Goal: Communication & Community: Answer question/provide support

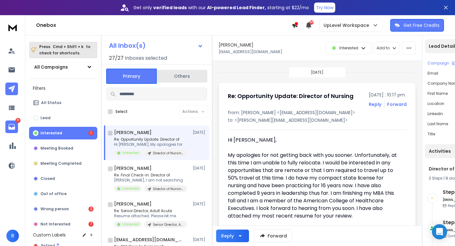
scroll to position [37, 0]
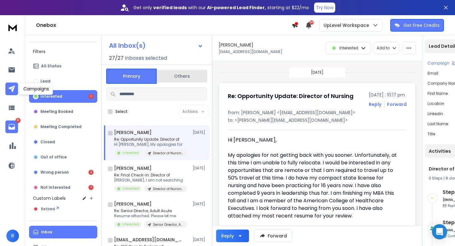
click at [15, 89] on link at bounding box center [11, 89] width 13 height 13
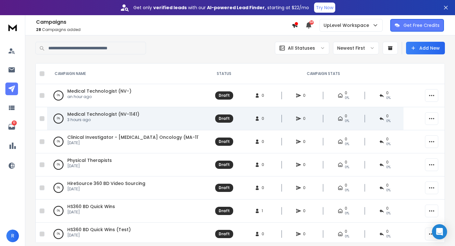
click at [111, 113] on span "Medical Technologist (NV-1141)" at bounding box center [103, 114] width 72 height 6
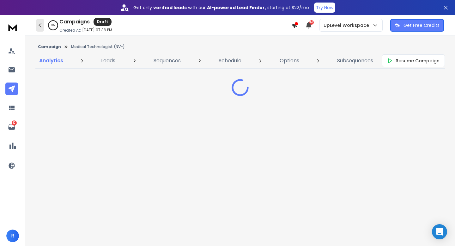
click at [43, 25] on button at bounding box center [40, 25] width 8 height 13
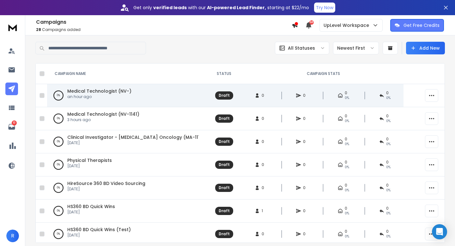
click at [89, 95] on p "an hour ago" at bounding box center [99, 96] width 64 height 5
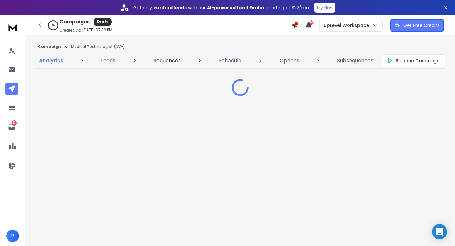
click at [163, 63] on p "Sequences" at bounding box center [167, 61] width 27 height 8
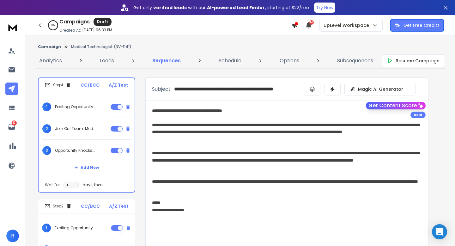
drag, startPoint x: 194, startPoint y: 167, endPoint x: 327, endPoint y: 162, distance: 133.3
click at [327, 162] on div "**********" at bounding box center [287, 160] width 270 height 21
click at [193, 169] on div "**********" at bounding box center [287, 160] width 270 height 21
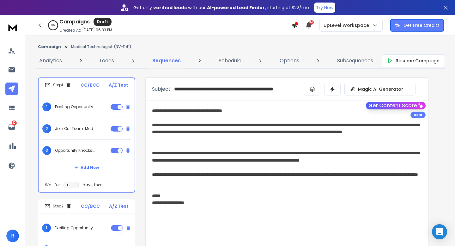
click at [232, 161] on div "**********" at bounding box center [287, 157] width 270 height 14
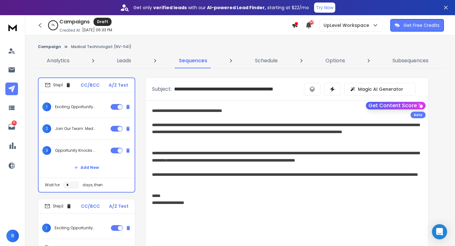
click at [380, 161] on div "**********" at bounding box center [287, 157] width 270 height 14
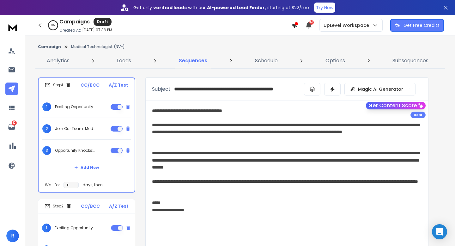
click at [210, 193] on div at bounding box center [287, 195] width 270 height 7
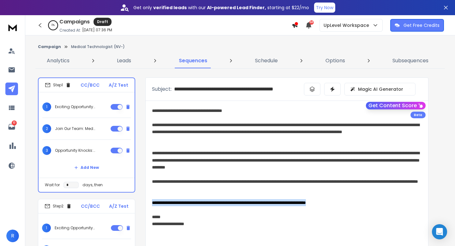
drag, startPoint x: 152, startPoint y: 202, endPoint x: 358, endPoint y: 202, distance: 206.5
click at [358, 202] on div "**********" at bounding box center [287, 175] width 283 height 148
copy div "**********"
click at [85, 137] on div "2 Join Our Team: Medical Technologist Position in Nevada" at bounding box center [86, 129] width 89 height 22
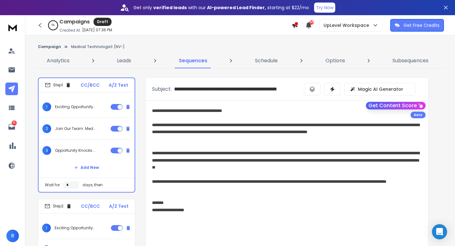
click at [192, 187] on div "**********" at bounding box center [287, 185] width 270 height 14
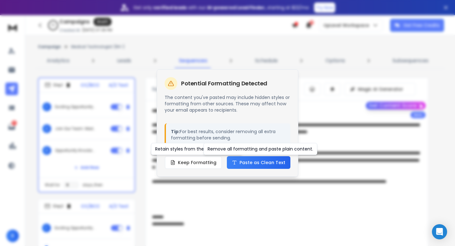
click at [250, 162] on button "Paste as Clean Text" at bounding box center [259, 162] width 64 height 13
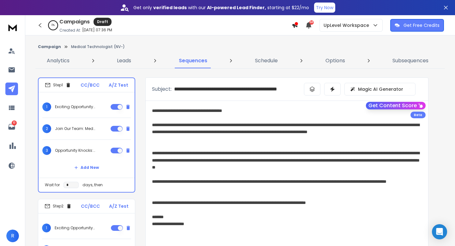
click at [73, 148] on p "Opportunity Knocks: Medical Technologist in [US_STATE]" at bounding box center [75, 150] width 40 height 5
type input "**********"
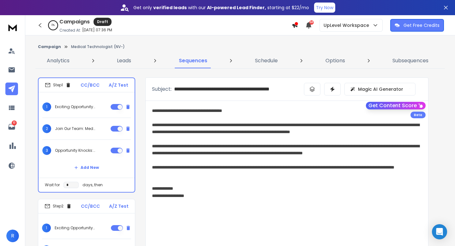
click at [215, 174] on div "**********" at bounding box center [287, 171] width 270 height 14
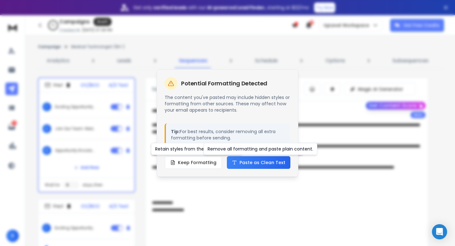
click at [255, 157] on button "Paste as Clean Text" at bounding box center [259, 162] width 64 height 13
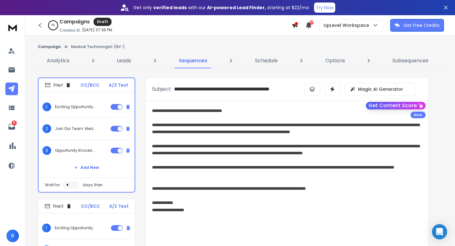
click at [180, 184] on div at bounding box center [287, 181] width 270 height 7
click at [1, 129] on div "10 R" at bounding box center [12, 131] width 25 height 233
click at [12, 125] on icon at bounding box center [12, 127] width 8 height 8
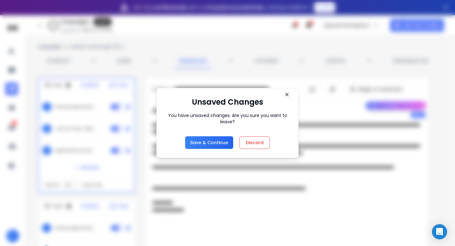
click at [217, 145] on button "Save & Continue" at bounding box center [209, 142] width 48 height 13
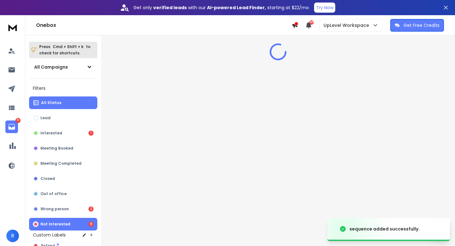
click at [58, 219] on button "Not Interested 8" at bounding box center [63, 224] width 68 height 13
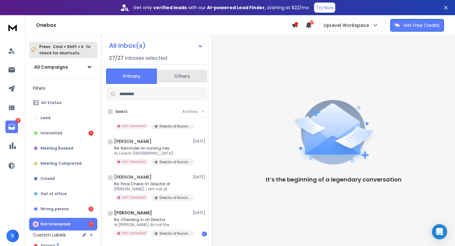
scroll to position [130, 0]
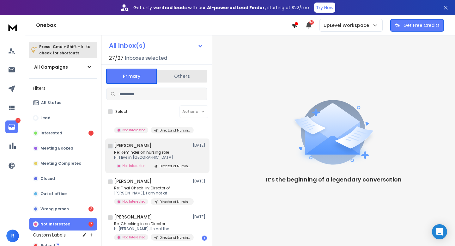
click at [164, 153] on p "Re: Reminder on nursing role" at bounding box center [152, 152] width 76 height 5
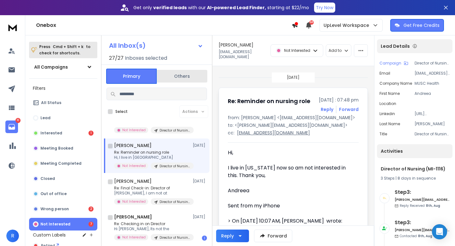
click at [229, 237] on div "Reply" at bounding box center [227, 236] width 13 height 6
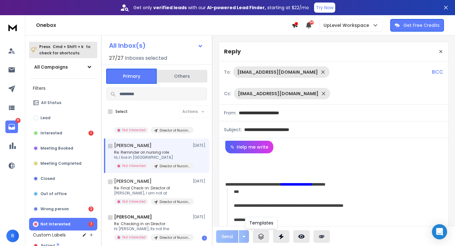
click at [262, 235] on icon at bounding box center [261, 236] width 6 height 6
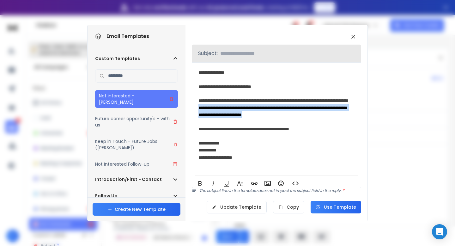
drag, startPoint x: 317, startPoint y: 117, endPoint x: 223, endPoint y: 108, distance: 94.7
click at [223, 108] on div "**********" at bounding box center [277, 107] width 156 height 21
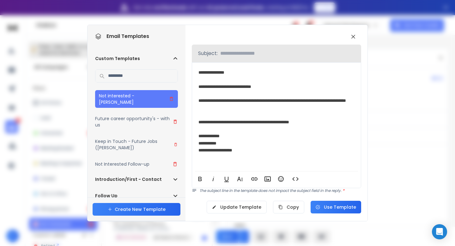
click at [335, 206] on button "Use Template" at bounding box center [336, 207] width 51 height 13
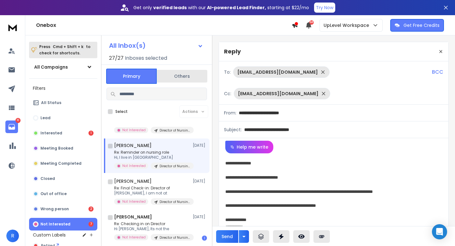
click at [408, 191] on div "**********" at bounding box center [334, 194] width 230 height 82
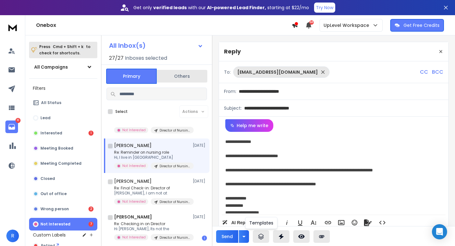
click at [234, 239] on button "Send" at bounding box center [227, 236] width 22 height 13
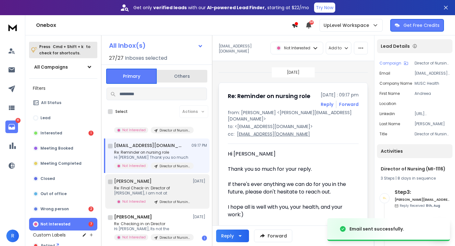
click at [149, 185] on div "Jaimee Kastler 08 Aug Re: Final Check-in: Director of John, I am not at Not Int…" at bounding box center [160, 191] width 93 height 27
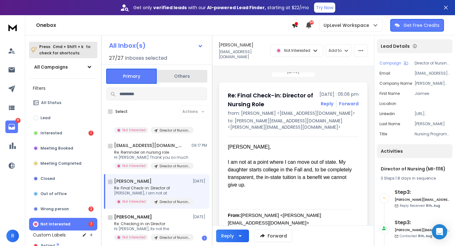
scroll to position [8, 0]
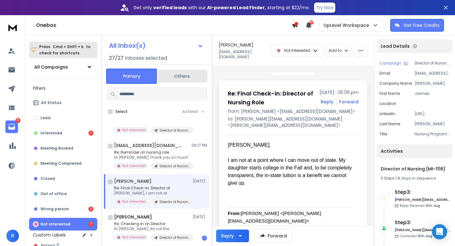
click at [232, 232] on div "Reply" at bounding box center [232, 236] width 23 height 8
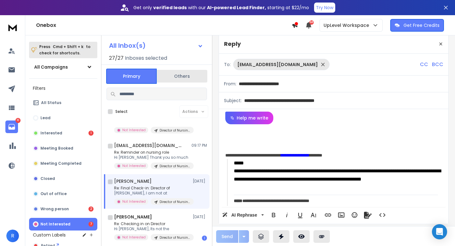
scroll to position [0, 0]
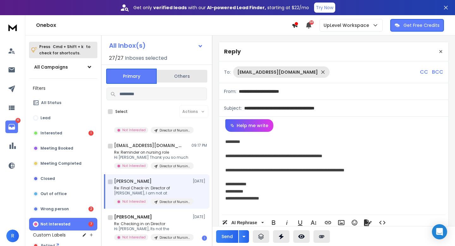
click at [228, 238] on button "Send" at bounding box center [227, 236] width 22 height 13
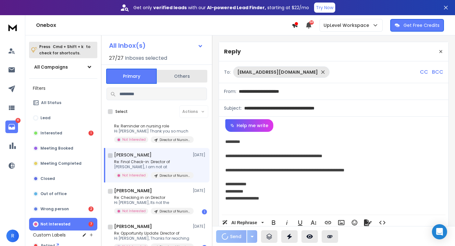
scroll to position [162, 0]
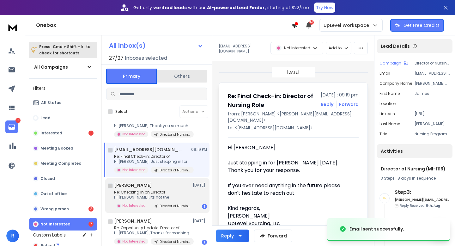
click at [162, 191] on p "Re: Checking in on Director" at bounding box center [152, 192] width 76 height 5
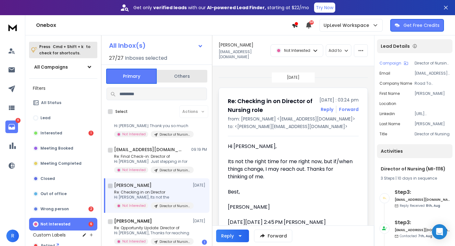
click at [234, 231] on button "Reply" at bounding box center [232, 236] width 33 height 13
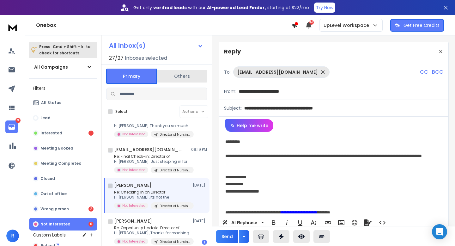
click at [226, 234] on button "Send" at bounding box center [227, 236] width 22 height 13
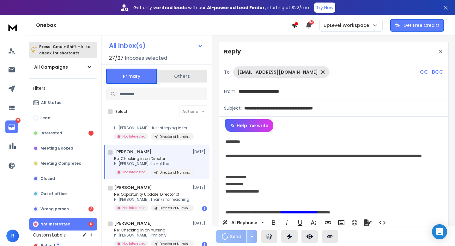
scroll to position [197, 0]
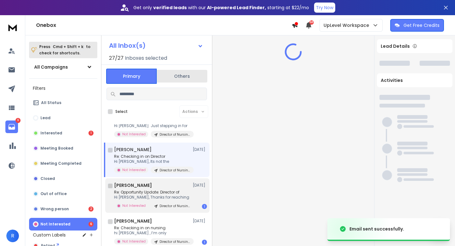
click at [153, 195] on p "Hi Robyn, Thanks for reaching" at bounding box center [152, 197] width 76 height 5
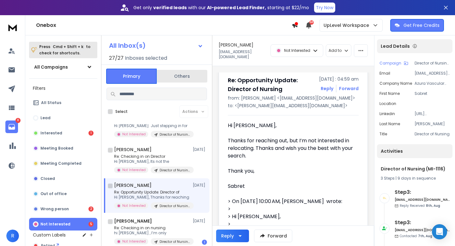
scroll to position [16, 0]
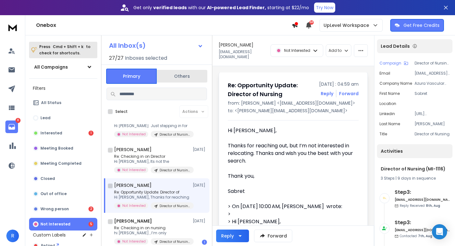
click at [232, 235] on div "Reply" at bounding box center [227, 236] width 13 height 6
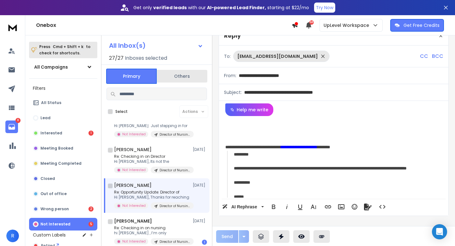
scroll to position [0, 0]
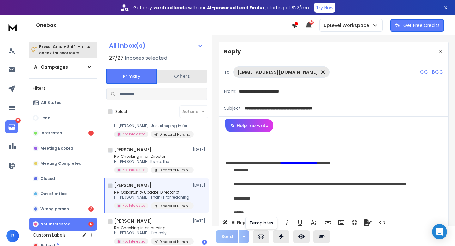
click at [263, 236] on icon at bounding box center [261, 236] width 6 height 6
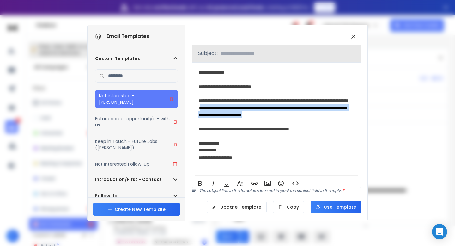
drag, startPoint x: 318, startPoint y: 116, endPoint x: 227, endPoint y: 108, distance: 91.2
click at [227, 108] on div "**********" at bounding box center [277, 107] width 156 height 21
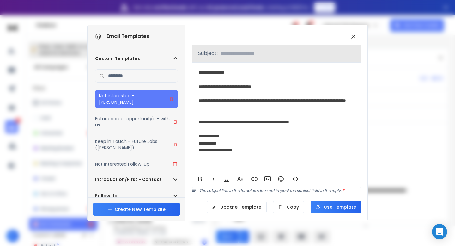
click at [340, 207] on button "Use Template" at bounding box center [336, 207] width 51 height 13
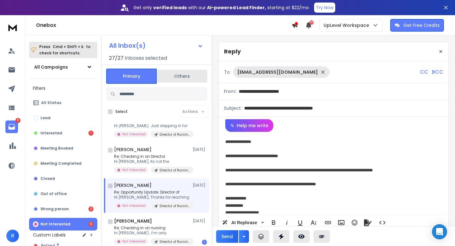
click at [225, 236] on button "Send" at bounding box center [227, 236] width 22 height 13
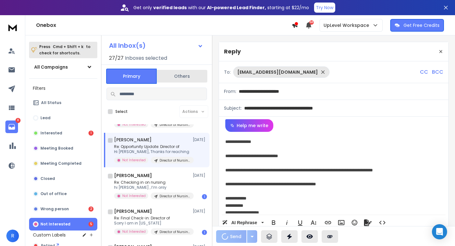
scroll to position [250, 0]
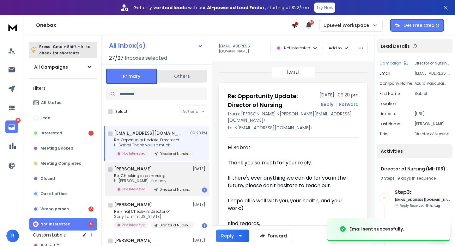
click at [154, 177] on p "Re: Checking in on nursing" at bounding box center [152, 175] width 76 height 5
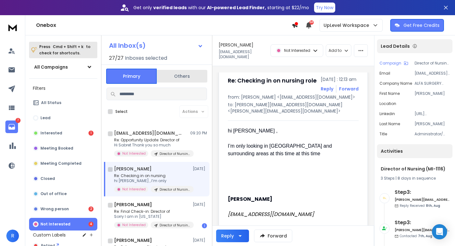
scroll to position [16, 0]
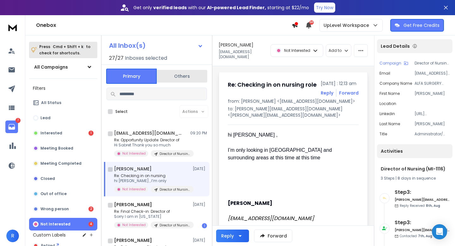
click at [229, 239] on div "Reply" at bounding box center [227, 236] width 13 height 6
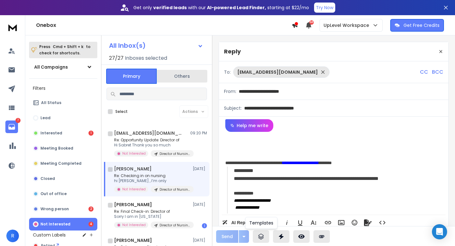
click at [259, 235] on icon at bounding box center [261, 236] width 5 height 4
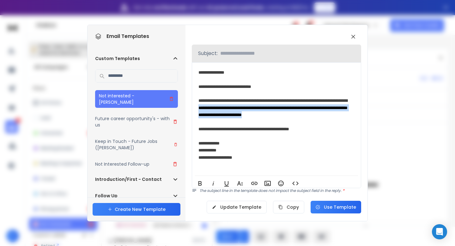
drag, startPoint x: 324, startPoint y: 118, endPoint x: 220, endPoint y: 110, distance: 103.7
click at [220, 110] on div "**********" at bounding box center [277, 107] width 156 height 21
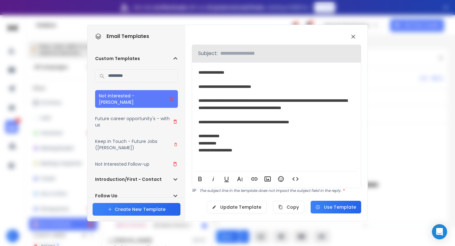
click at [338, 208] on button "Use Template" at bounding box center [336, 207] width 51 height 13
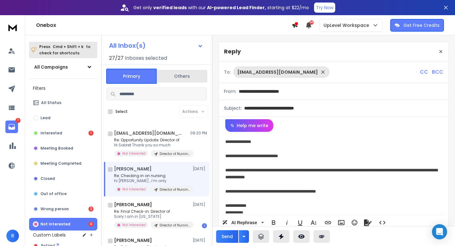
click at [233, 234] on button "Send" at bounding box center [227, 236] width 22 height 13
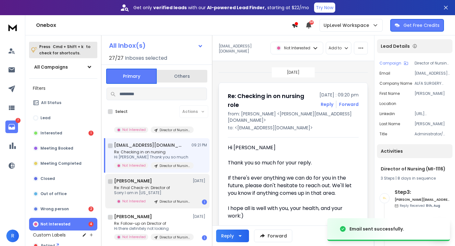
click at [165, 188] on p "Re: Final Check-in: Director of" at bounding box center [152, 187] width 76 height 5
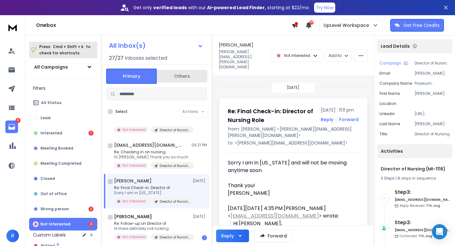
scroll to position [10, 0]
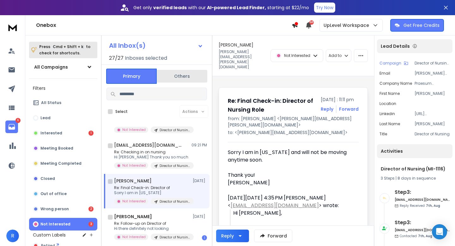
click at [230, 234] on div "Reply" at bounding box center [227, 236] width 13 height 6
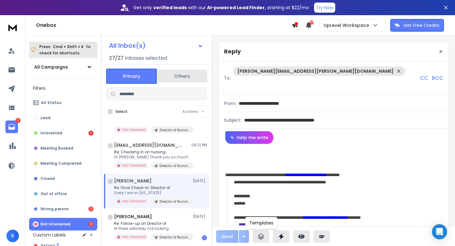
click at [264, 237] on icon at bounding box center [261, 236] width 6 height 6
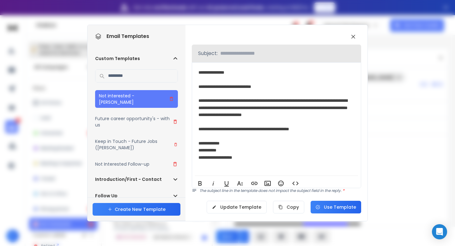
click at [342, 209] on button "Use Template" at bounding box center [336, 207] width 51 height 13
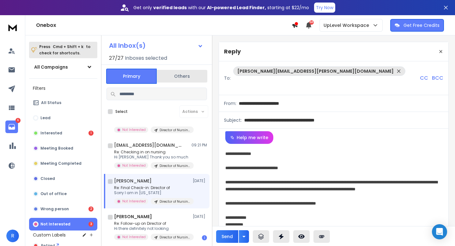
click at [241, 235] on icon "button" at bounding box center [244, 237] width 8 height 8
click at [221, 236] on button "Send" at bounding box center [227, 236] width 22 height 13
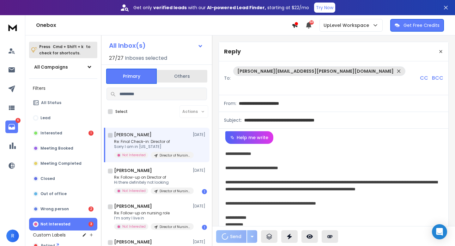
scroll to position [320, 0]
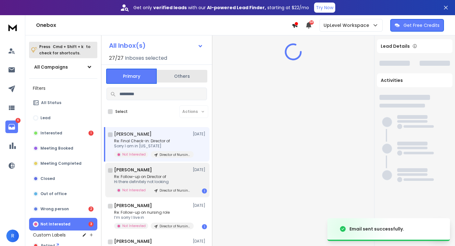
click at [157, 177] on p "Re: Follow-up on Director of" at bounding box center [152, 176] width 76 height 5
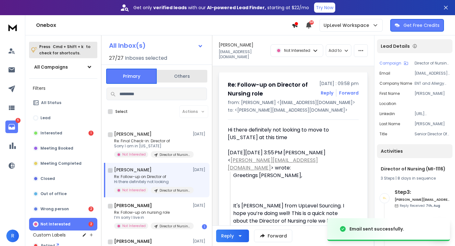
scroll to position [19, 0]
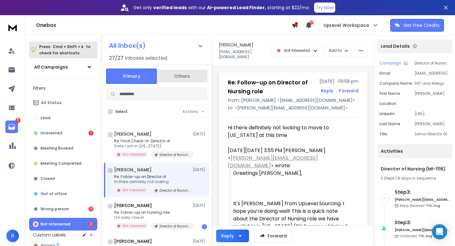
click at [226, 233] on div "Reply" at bounding box center [227, 236] width 13 height 6
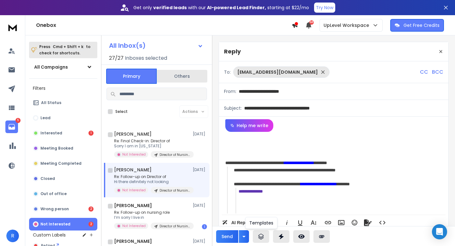
click at [262, 242] on button at bounding box center [261, 236] width 16 height 13
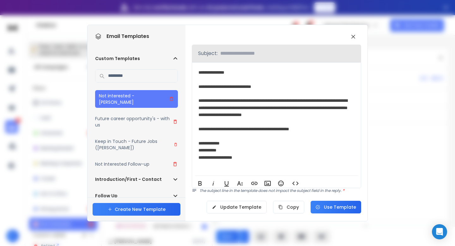
click at [323, 210] on button "Use Template" at bounding box center [336, 207] width 51 height 13
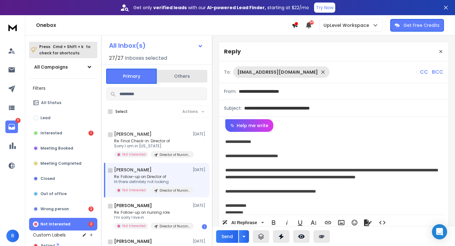
click at [231, 235] on button "Send" at bounding box center [227, 236] width 22 height 13
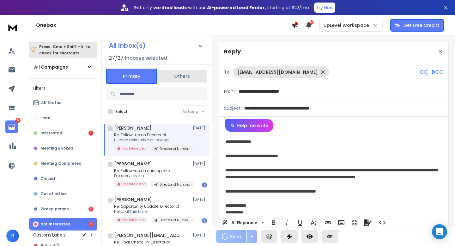
scroll to position [362, 0]
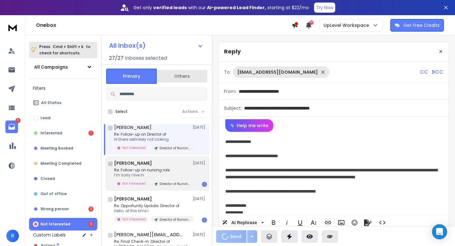
click at [147, 172] on p "Re: Follow-up on nursing role" at bounding box center [152, 170] width 76 height 5
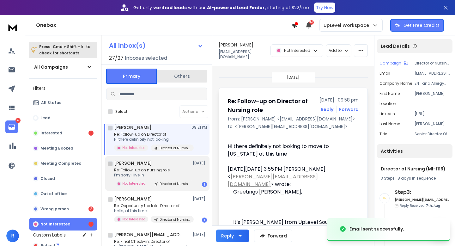
click at [156, 170] on p "Re: Follow-up on nursing role" at bounding box center [152, 170] width 76 height 5
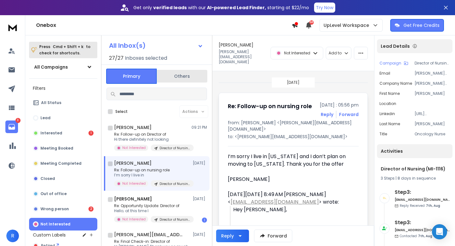
click at [230, 234] on div "Reply" at bounding box center [227, 236] width 13 height 6
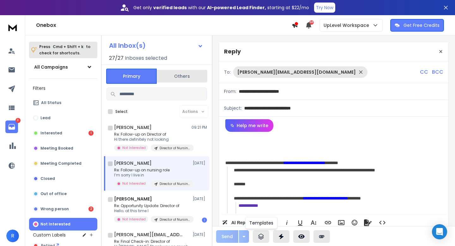
click at [262, 233] on button at bounding box center [261, 236] width 16 height 13
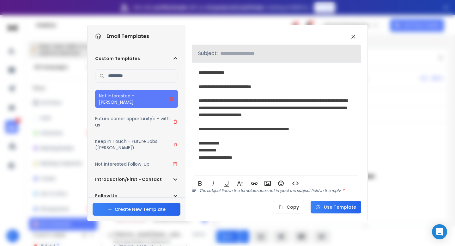
click at [335, 205] on button "Use Template" at bounding box center [336, 207] width 51 height 13
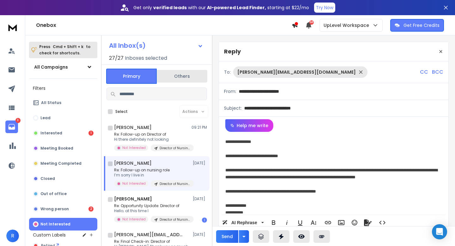
click at [233, 235] on button "Send" at bounding box center [227, 236] width 22 height 13
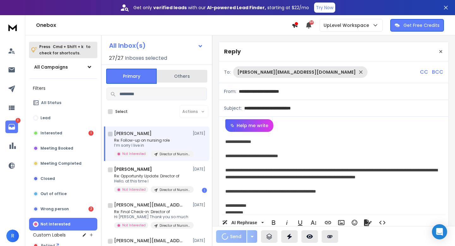
scroll to position [393, 0]
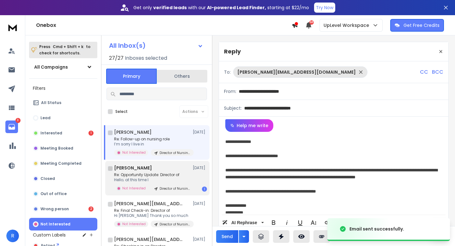
click at [159, 176] on p "Re: Opportunity Update: Director of" at bounding box center [152, 174] width 76 height 5
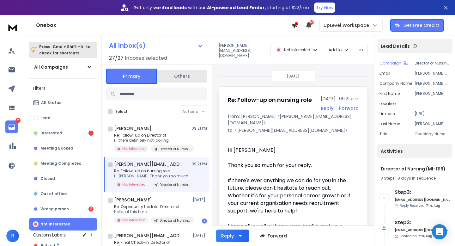
scroll to position [355, 0]
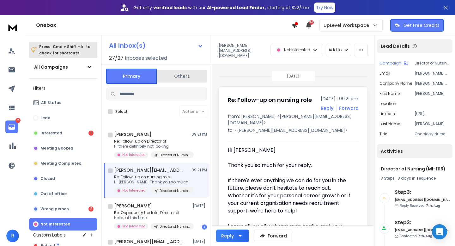
click at [153, 177] on p "Re: Follow-up on nursing role" at bounding box center [152, 177] width 76 height 5
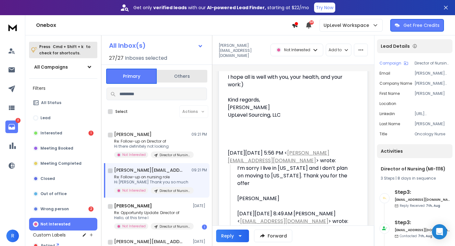
scroll to position [46, 0]
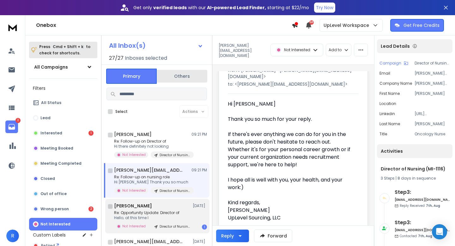
click at [149, 212] on p "Re: Opportunity Update: Director of" at bounding box center [152, 212] width 76 height 5
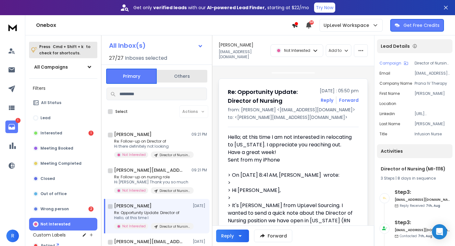
scroll to position [9, 0]
click at [230, 233] on div "Reply" at bounding box center [227, 236] width 13 height 6
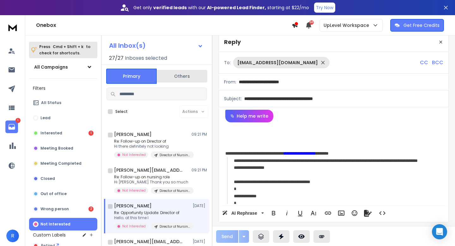
scroll to position [0, 0]
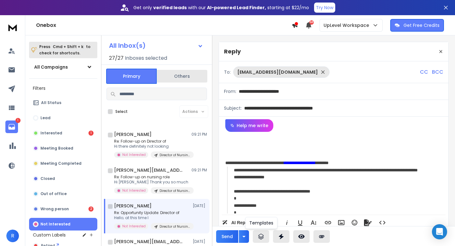
click at [261, 236] on icon at bounding box center [261, 236] width 6 height 6
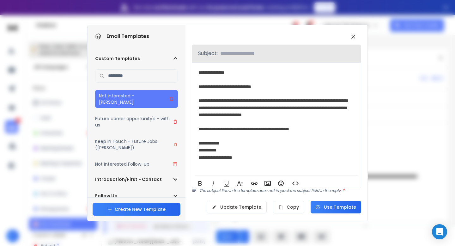
click at [344, 209] on button "Use Template" at bounding box center [336, 207] width 51 height 13
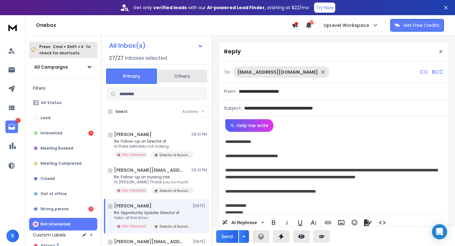
click at [227, 234] on button "Send" at bounding box center [227, 236] width 22 height 13
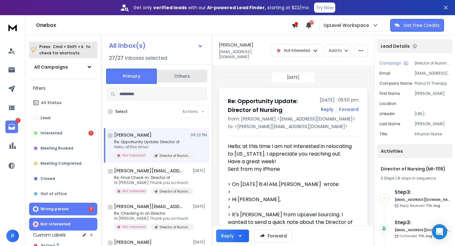
click at [69, 205] on button "Wrong person 2" at bounding box center [63, 209] width 68 height 13
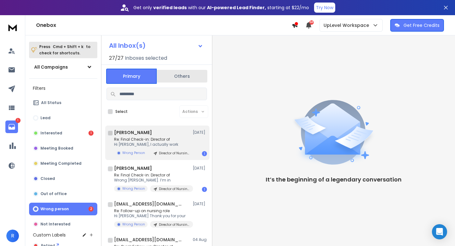
click at [152, 142] on p "Hi John, I actually work" at bounding box center [152, 144] width 76 height 5
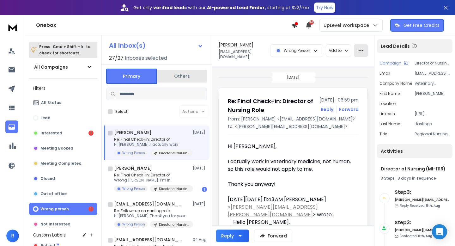
click at [363, 48] on icon "button" at bounding box center [361, 51] width 6 height 6
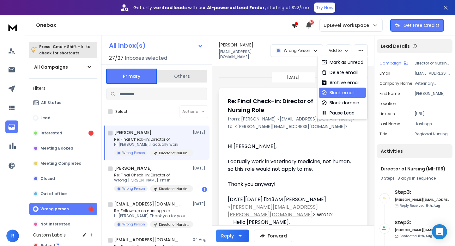
click at [346, 91] on div "Block email" at bounding box center [338, 93] width 33 height 6
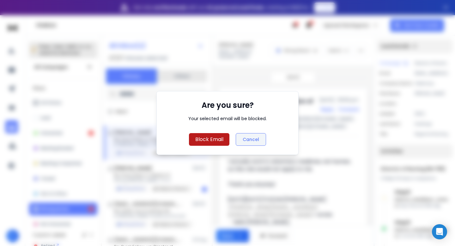
click at [223, 139] on button "Block Email" at bounding box center [209, 139] width 40 height 13
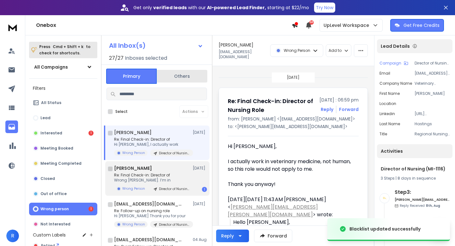
click at [161, 173] on p "Re: Final Check-in: Director of" at bounding box center [152, 175] width 76 height 5
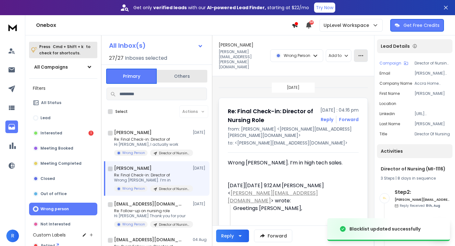
click at [364, 53] on icon "button" at bounding box center [361, 56] width 6 height 6
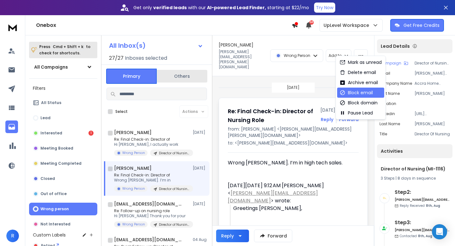
click at [362, 92] on div "Block email" at bounding box center [356, 93] width 33 height 6
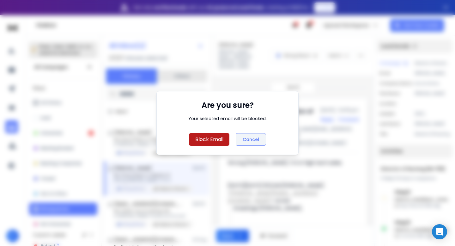
click at [210, 142] on button "Block Email" at bounding box center [209, 139] width 40 height 13
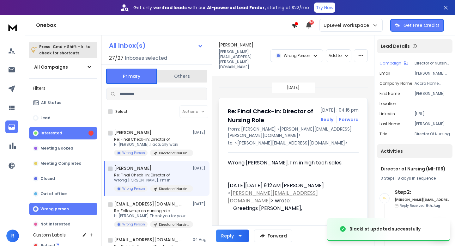
click at [67, 135] on button "Interested 1" at bounding box center [63, 133] width 68 height 13
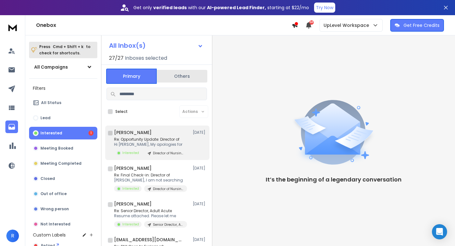
click at [161, 142] on p "Hi Robyn, My apologies for" at bounding box center [150, 144] width 73 height 5
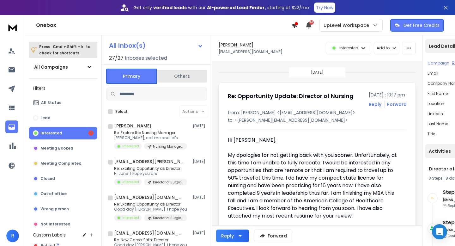
scroll to position [1311, 0]
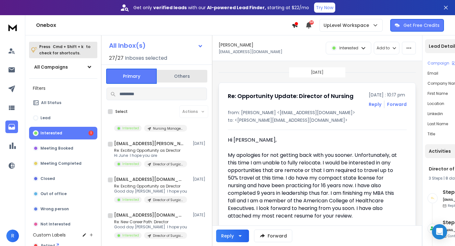
click at [77, 134] on button "Interested 1" at bounding box center [63, 133] width 68 height 13
click at [113, 145] on button "SELECT THIS PAGE" at bounding box center [115, 146] width 5 height 5
click at [194, 116] on button "Actions" at bounding box center [194, 111] width 29 height 13
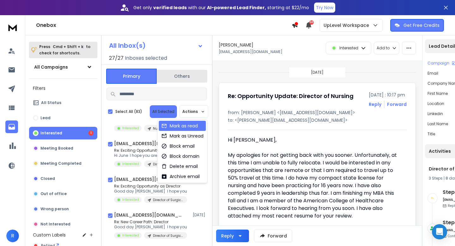
click at [197, 124] on div "Mark as read" at bounding box center [180, 126] width 36 height 6
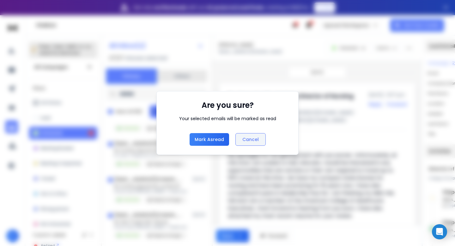
click at [210, 139] on p "Mark as read" at bounding box center [209, 139] width 29 height 6
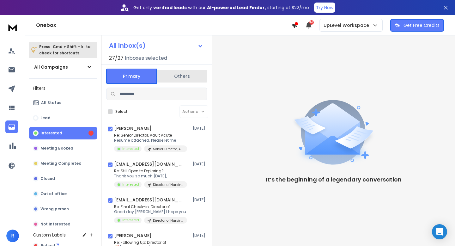
scroll to position [0, 0]
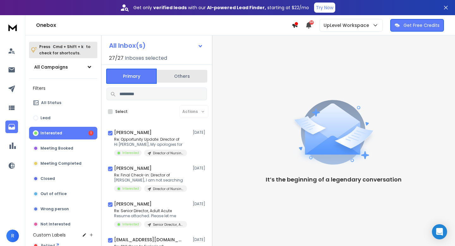
click at [241, 148] on div "It’s the beginning of a legendary conversation" at bounding box center [334, 139] width 243 height 209
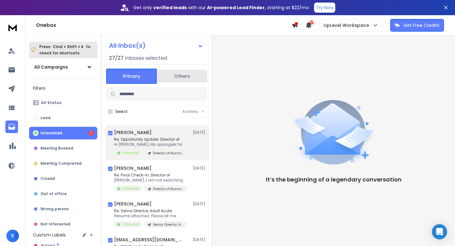
click at [184, 148] on div "Re: Opportunity Update: Director of Hi Robyn, My apologies for Interested Direc…" at bounding box center [150, 146] width 73 height 19
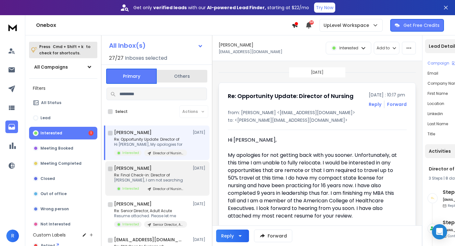
click at [177, 179] on p "Robyn, I am not searching" at bounding box center [150, 180] width 73 height 5
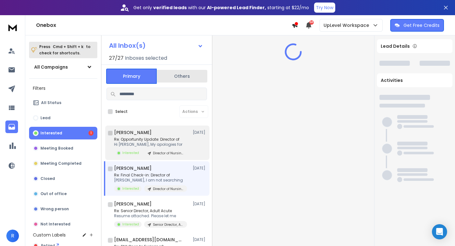
click at [170, 136] on div "David 08 Aug Re: Opportunity Update: Director of Hi Robyn, My apologies for Int…" at bounding box center [160, 142] width 93 height 27
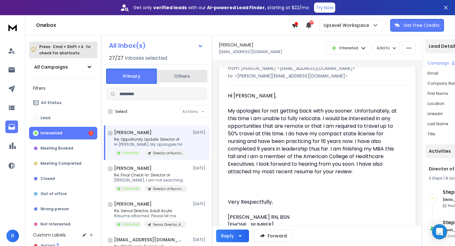
scroll to position [49, 0]
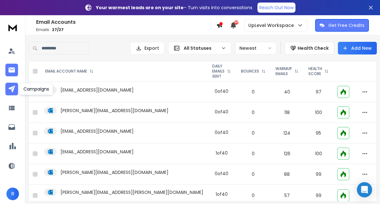
click at [14, 92] on icon at bounding box center [12, 89] width 8 height 8
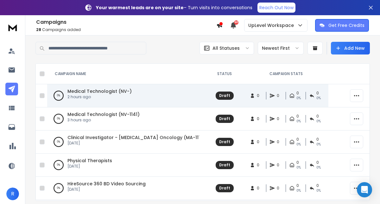
click at [107, 96] on p "2 hours ago" at bounding box center [99, 96] width 64 height 5
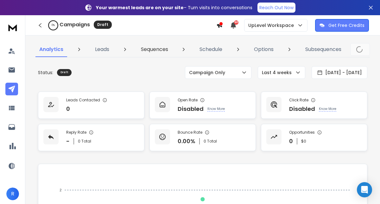
click at [164, 46] on div "Analytics Leads Sequences Schedule Options Subsequences" at bounding box center [202, 49] width 334 height 15
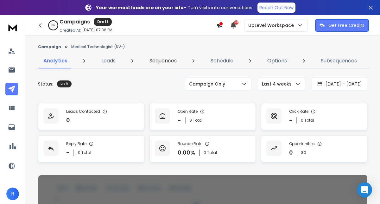
click at [164, 64] on p "Sequences" at bounding box center [162, 61] width 27 height 8
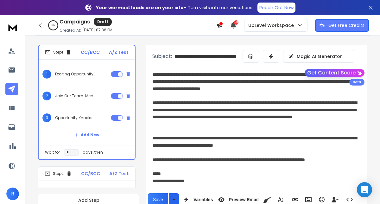
scroll to position [30, 0]
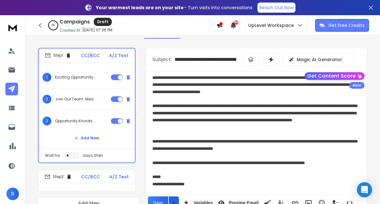
click at [74, 116] on div "3 Opportunity Knocks: Medical Technologist in [US_STATE]" at bounding box center [68, 120] width 53 height 9
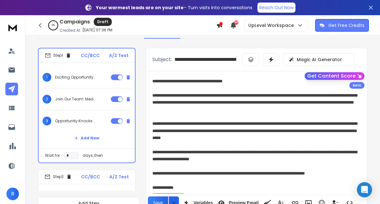
click at [79, 100] on p "Join Our Team: Medical Technologist Position in [US_STATE]" at bounding box center [75, 98] width 40 height 5
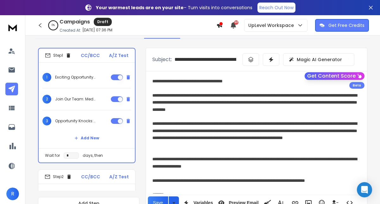
click at [76, 114] on div "3 Opportunity Knocks: Medical Technologist in [US_STATE]" at bounding box center [86, 121] width 89 height 22
type input "**********"
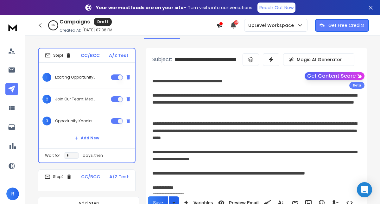
click at [236, 138] on div "**********" at bounding box center [256, 130] width 208 height 21
drag, startPoint x: 261, startPoint y: 132, endPoint x: 251, endPoint y: 130, distance: 9.7
click at [251, 130] on div "**********" at bounding box center [256, 130] width 208 height 21
click at [316, 130] on div "**********" at bounding box center [256, 130] width 208 height 21
click at [270, 147] on div at bounding box center [256, 144] width 208 height 7
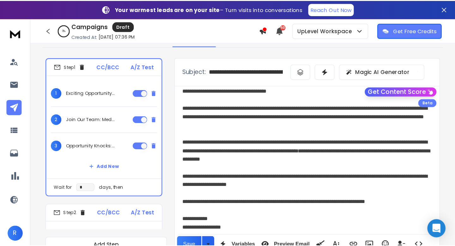
scroll to position [0, 0]
